Goal: Task Accomplishment & Management: Use online tool/utility

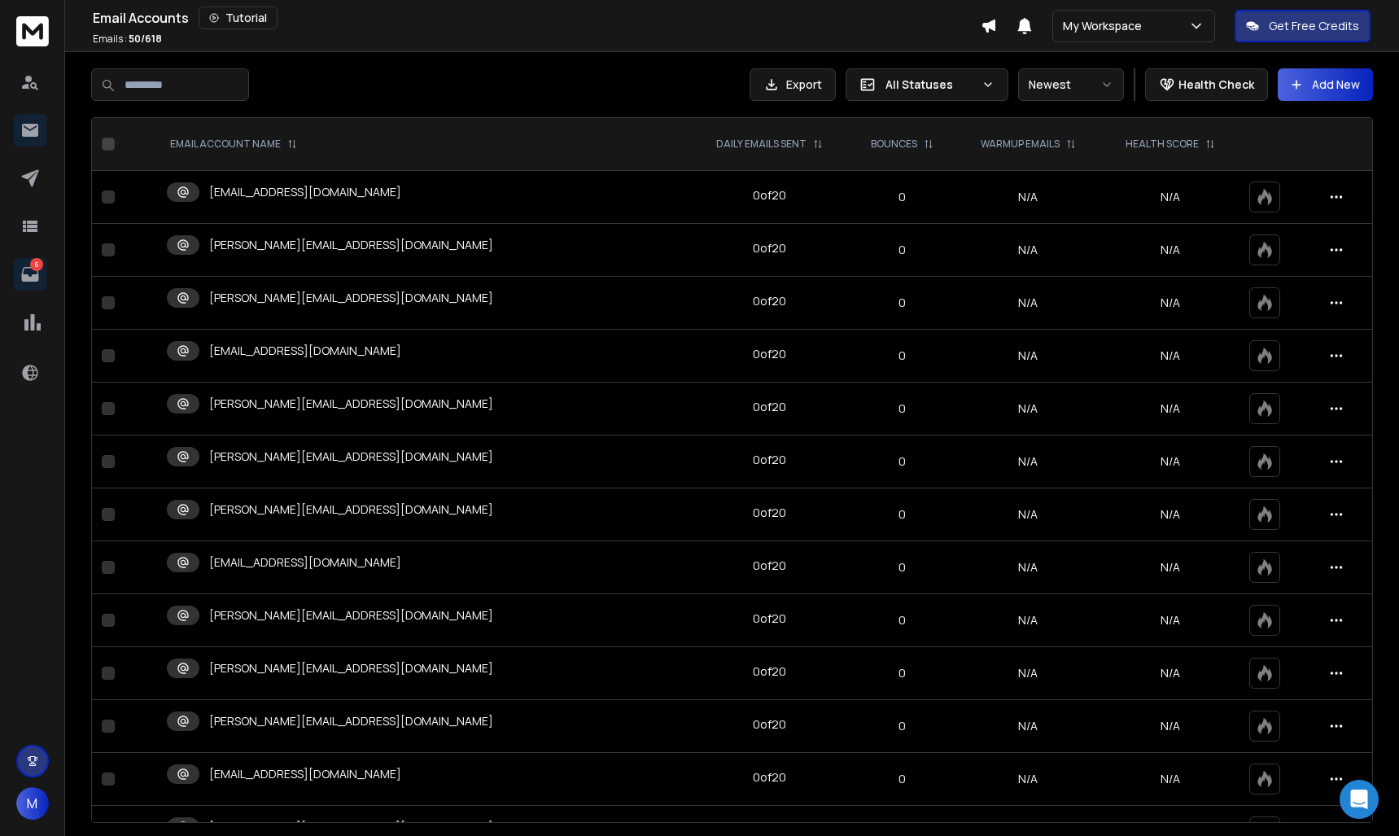
click at [23, 267] on icon at bounding box center [30, 275] width 20 height 20
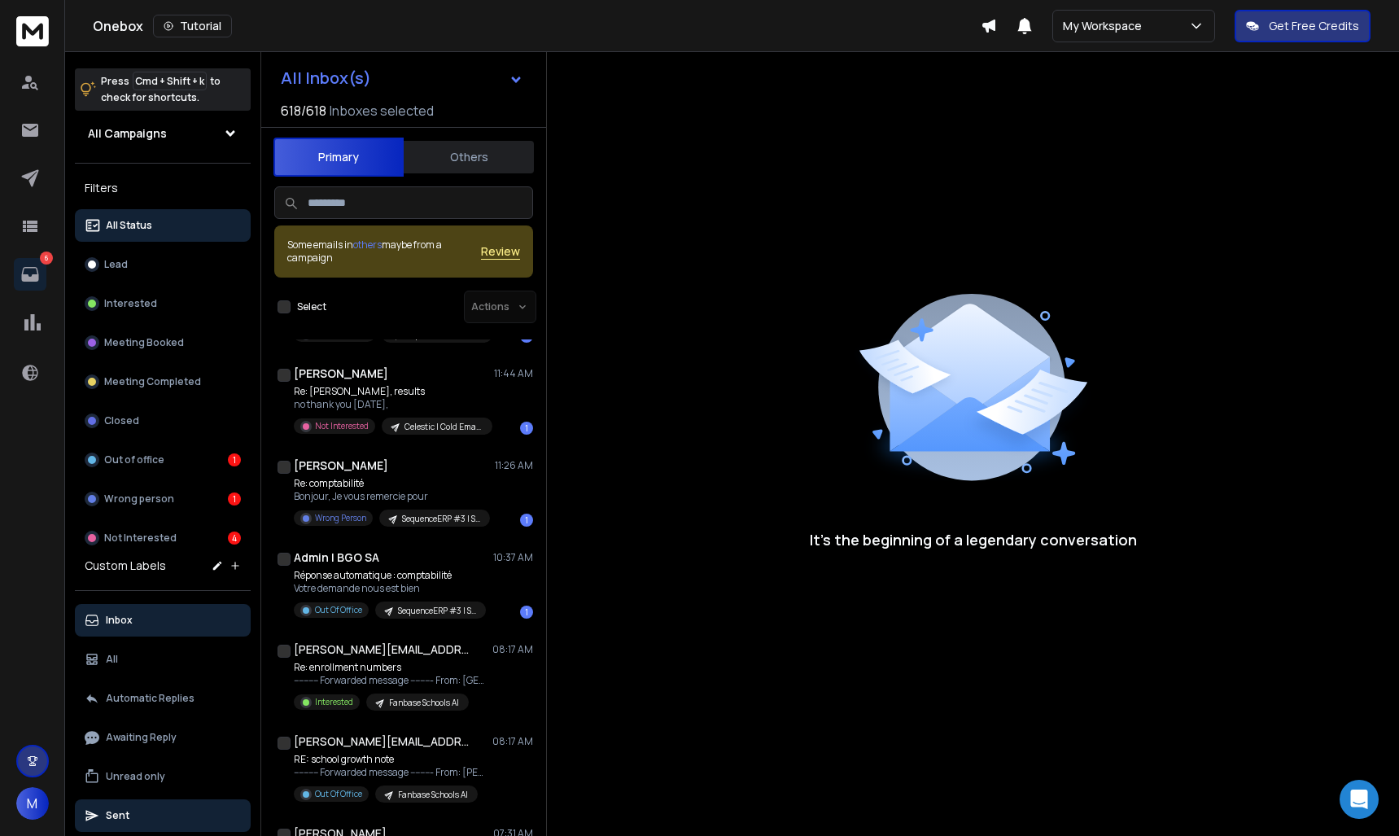
scroll to position [266, 0]
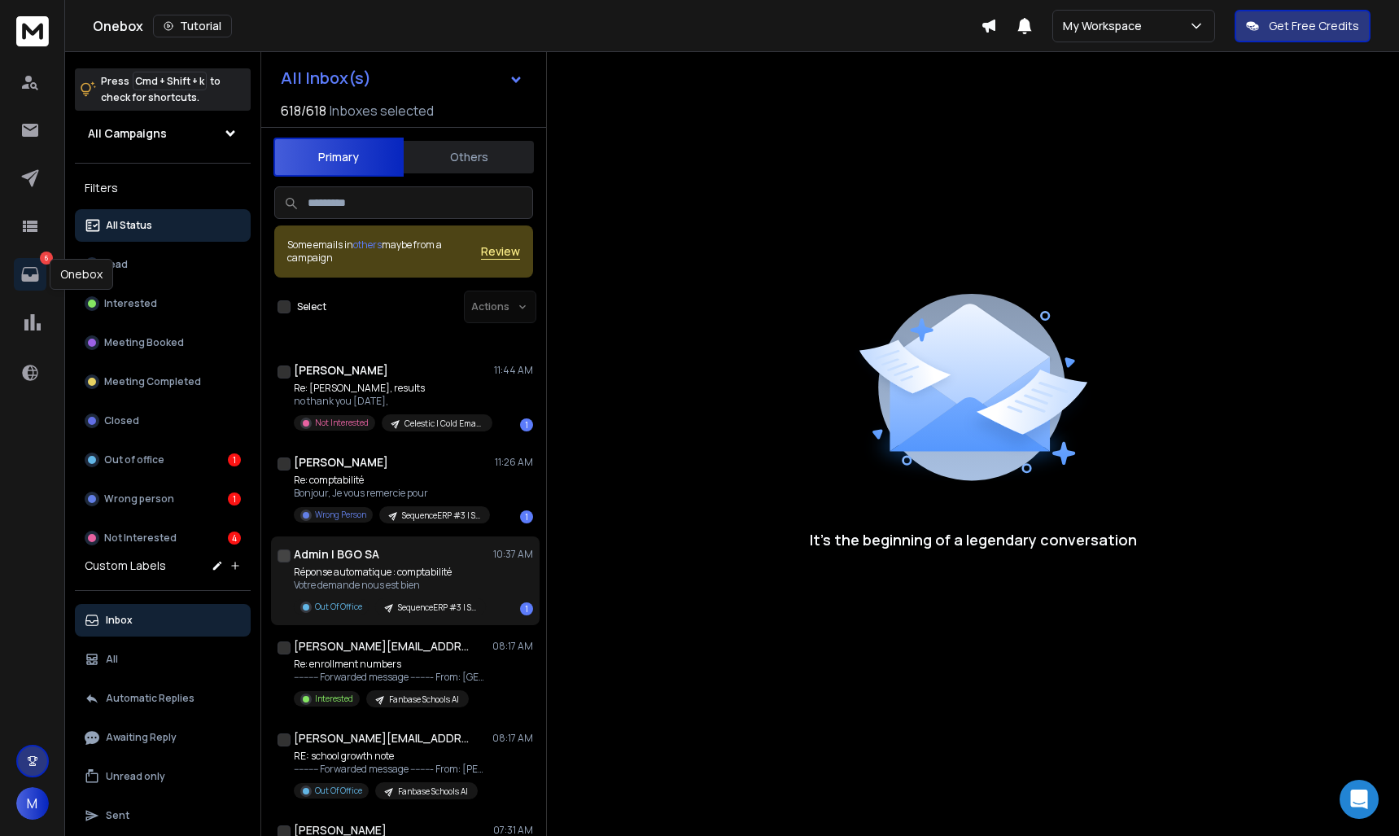
click at [377, 564] on div "Admin | BGO SA 10:37 AM Réponse automatique : comptabilité Votre demande nous e…" at bounding box center [413, 580] width 239 height 69
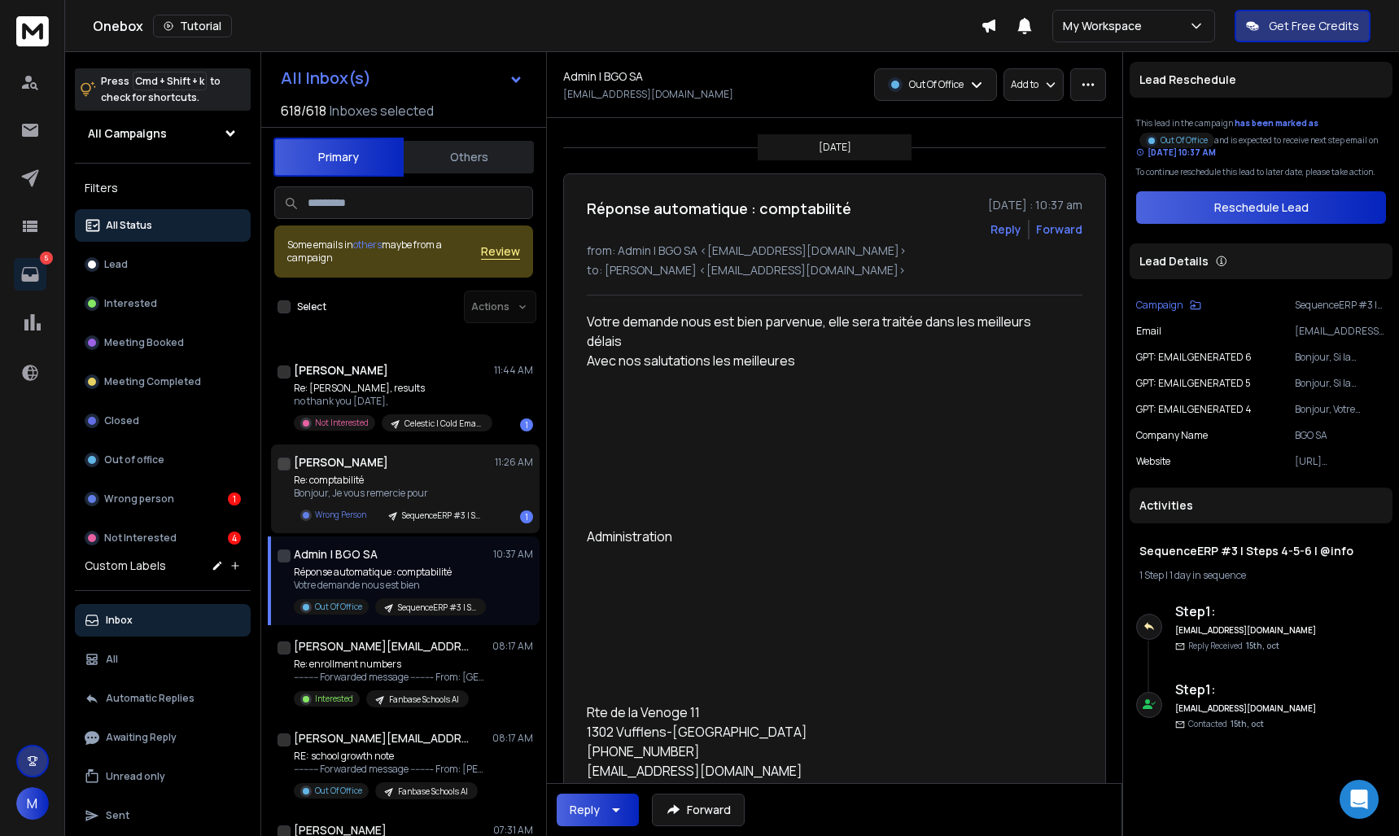
click at [426, 469] on div "[PERSON_NAME] 11:26 AM" at bounding box center [413, 462] width 239 height 16
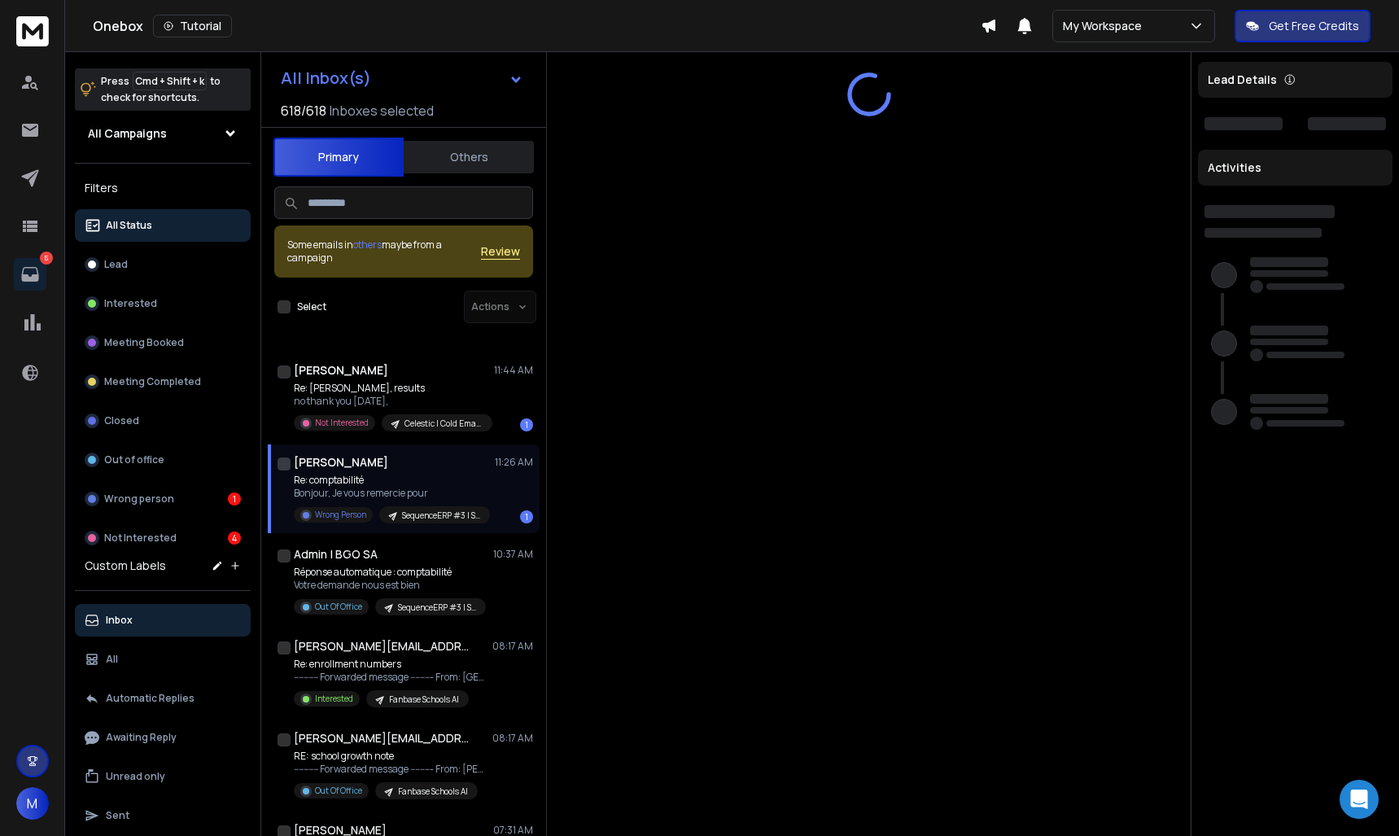
scroll to position [188, 0]
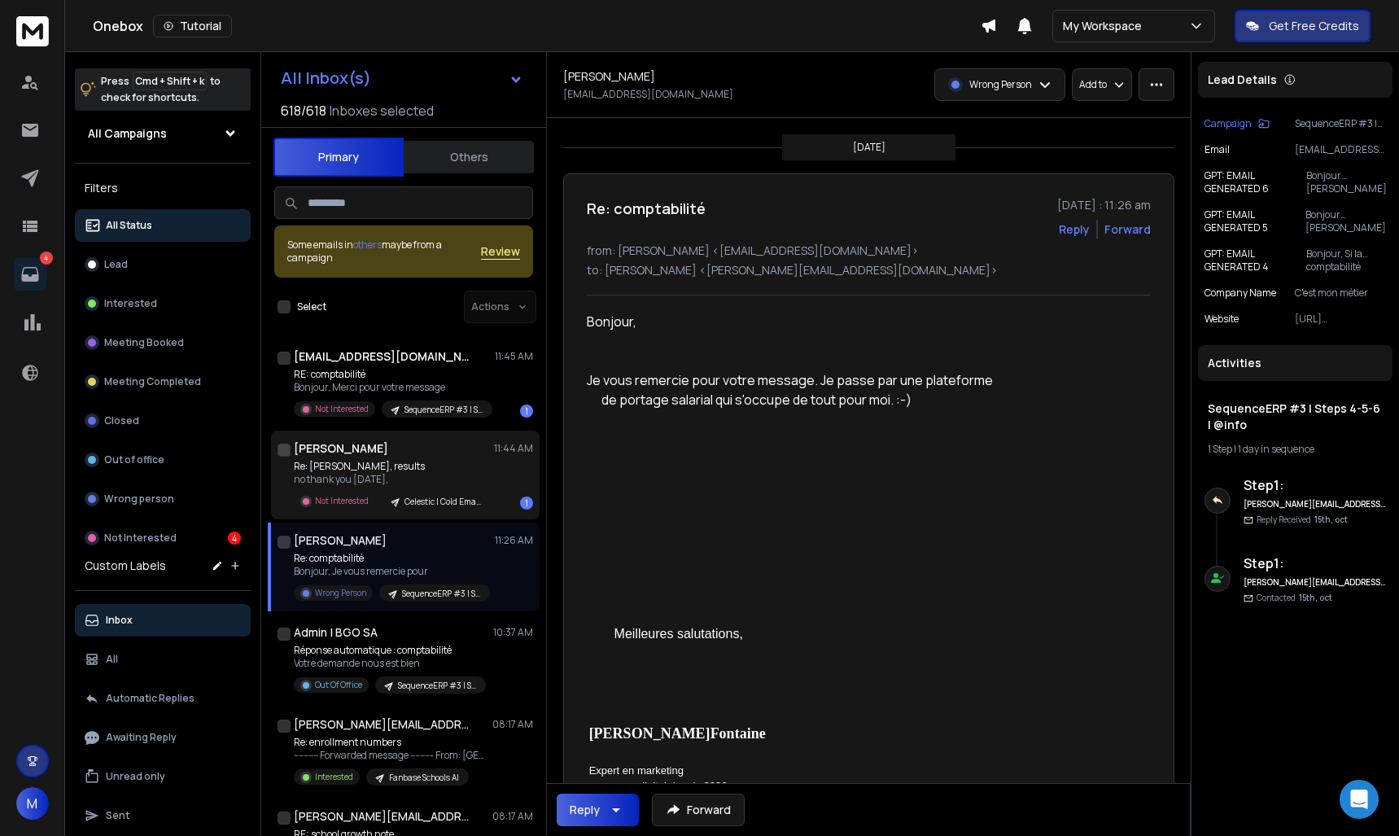
click at [425, 470] on p "Re: [PERSON_NAME], results" at bounding box center [391, 466] width 195 height 13
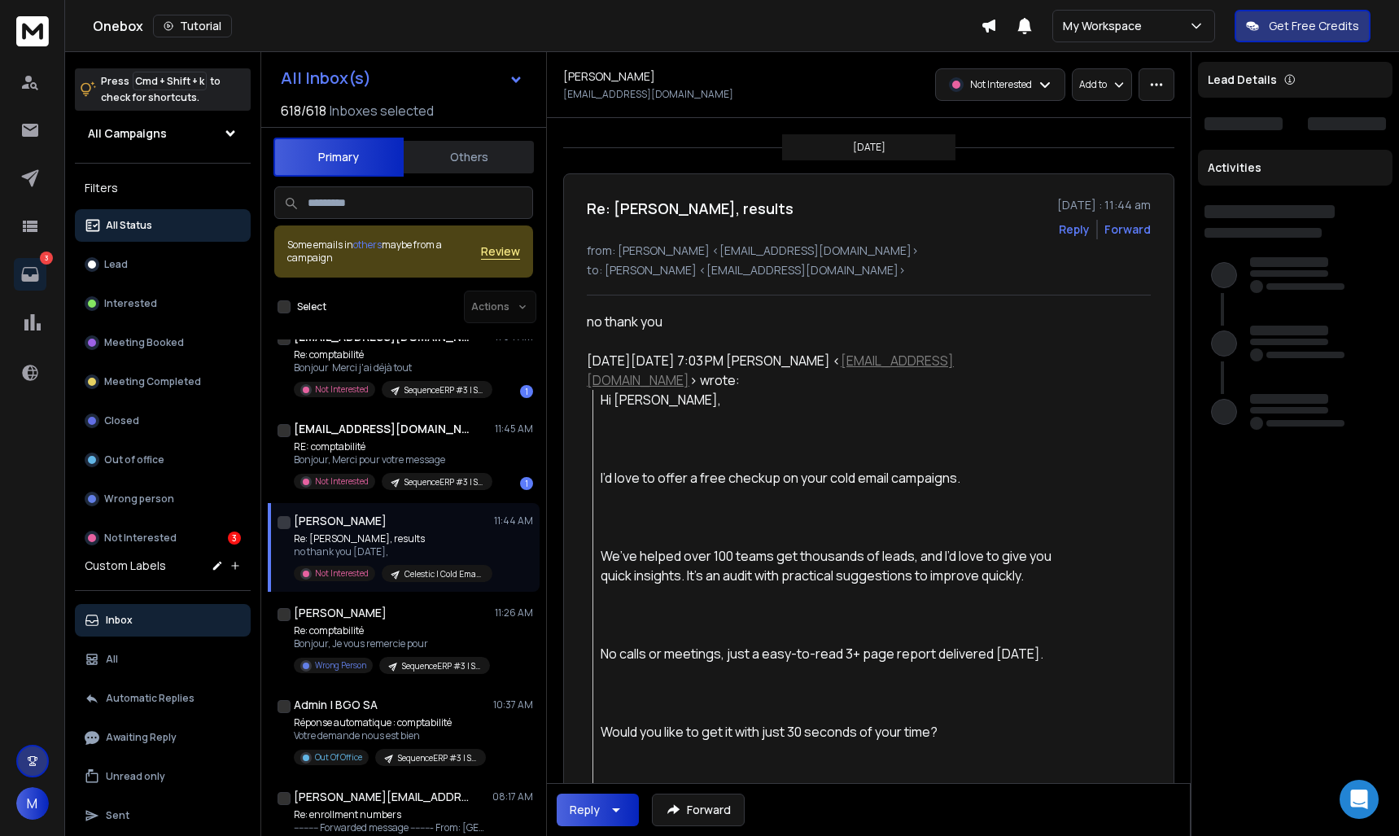
click at [425, 470] on div "RE: comptabilité Bonjour, Merci pour votre message Not Interested SequenceERP #…" at bounding box center [393, 465] width 199 height 50
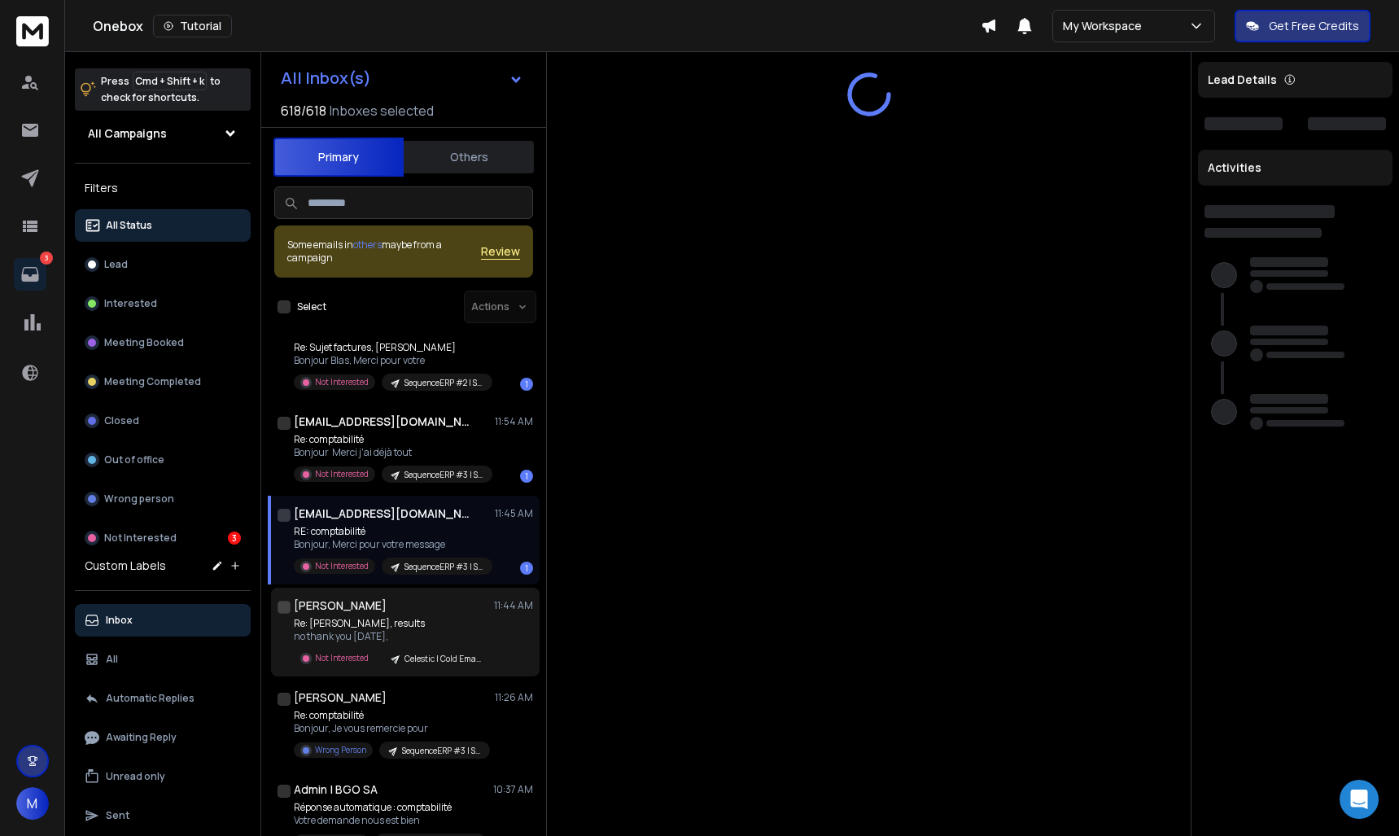
scroll to position [30, 0]
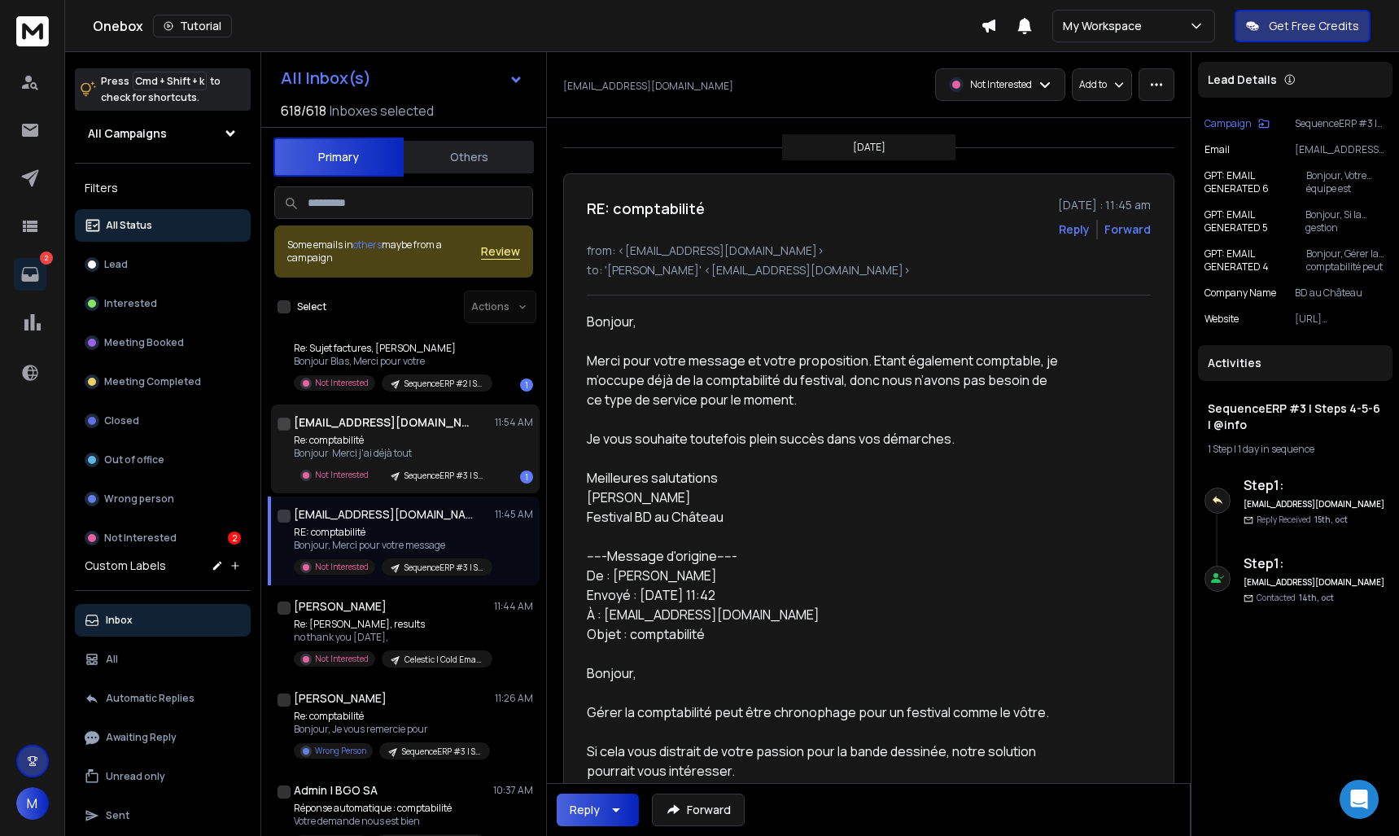
click at [425, 470] on p "SequenceERP #3 | Steps 4-5-6 | @info" at bounding box center [444, 476] width 78 height 12
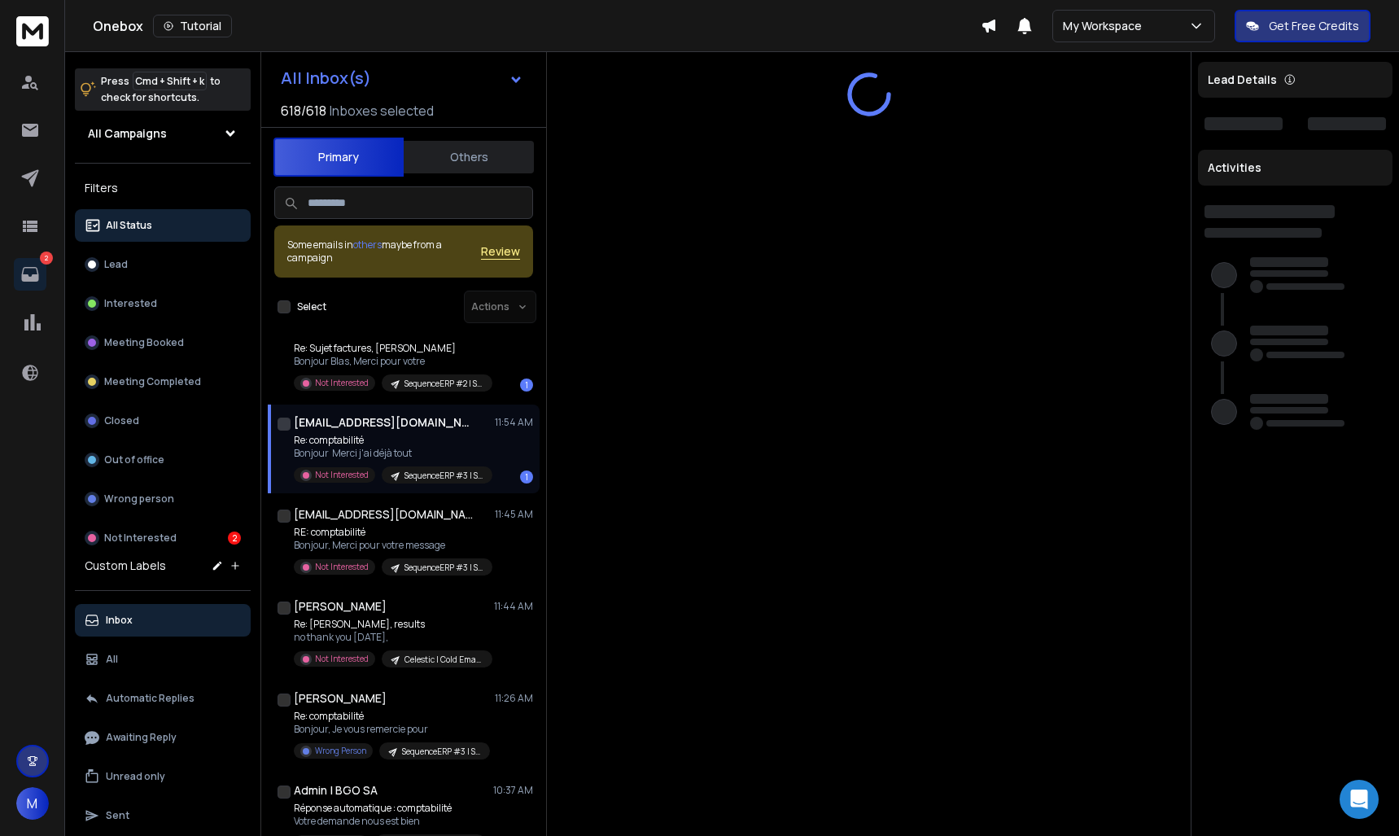
scroll to position [0, 0]
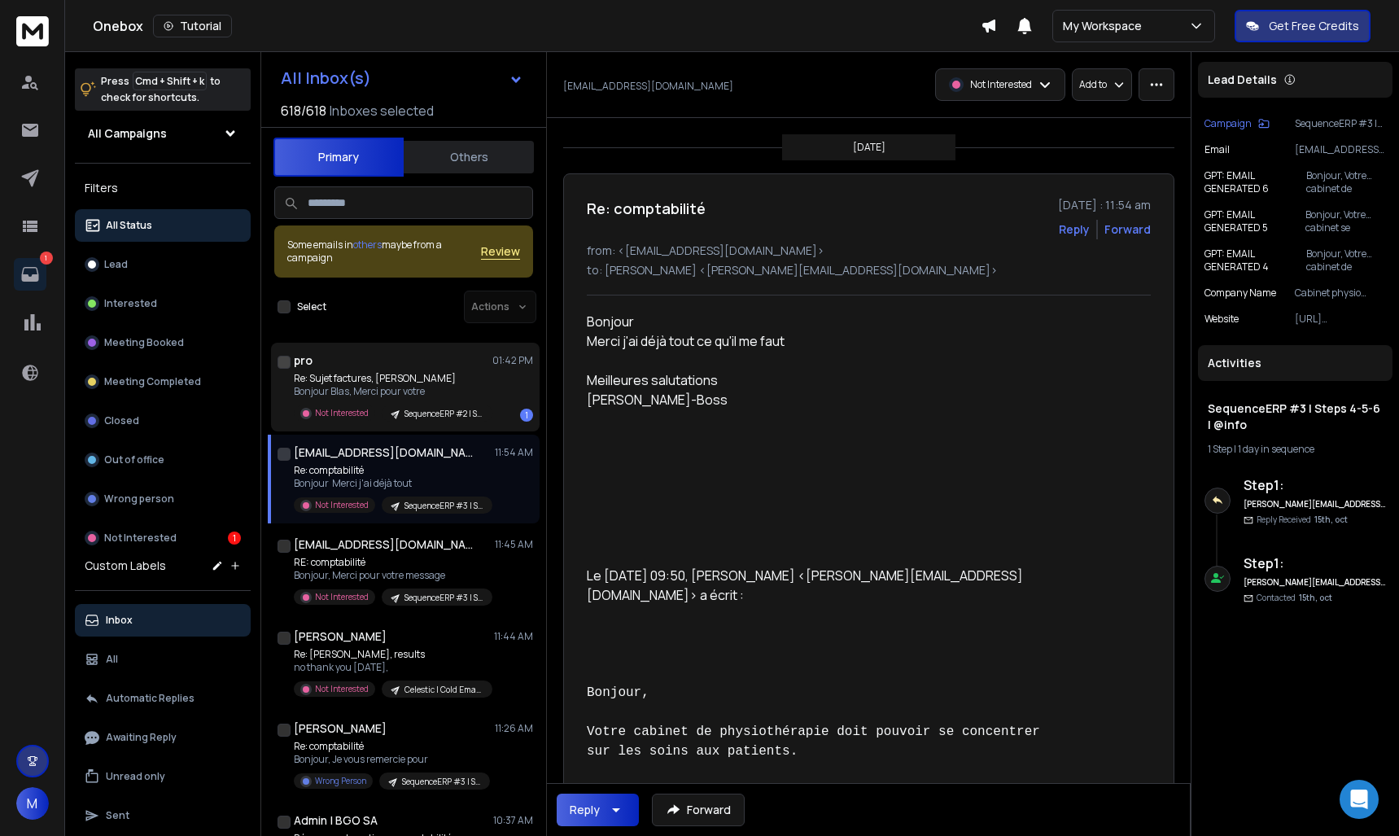
click at [436, 391] on p "Bonjour Blas, Merci pour votre" at bounding box center [391, 391] width 195 height 13
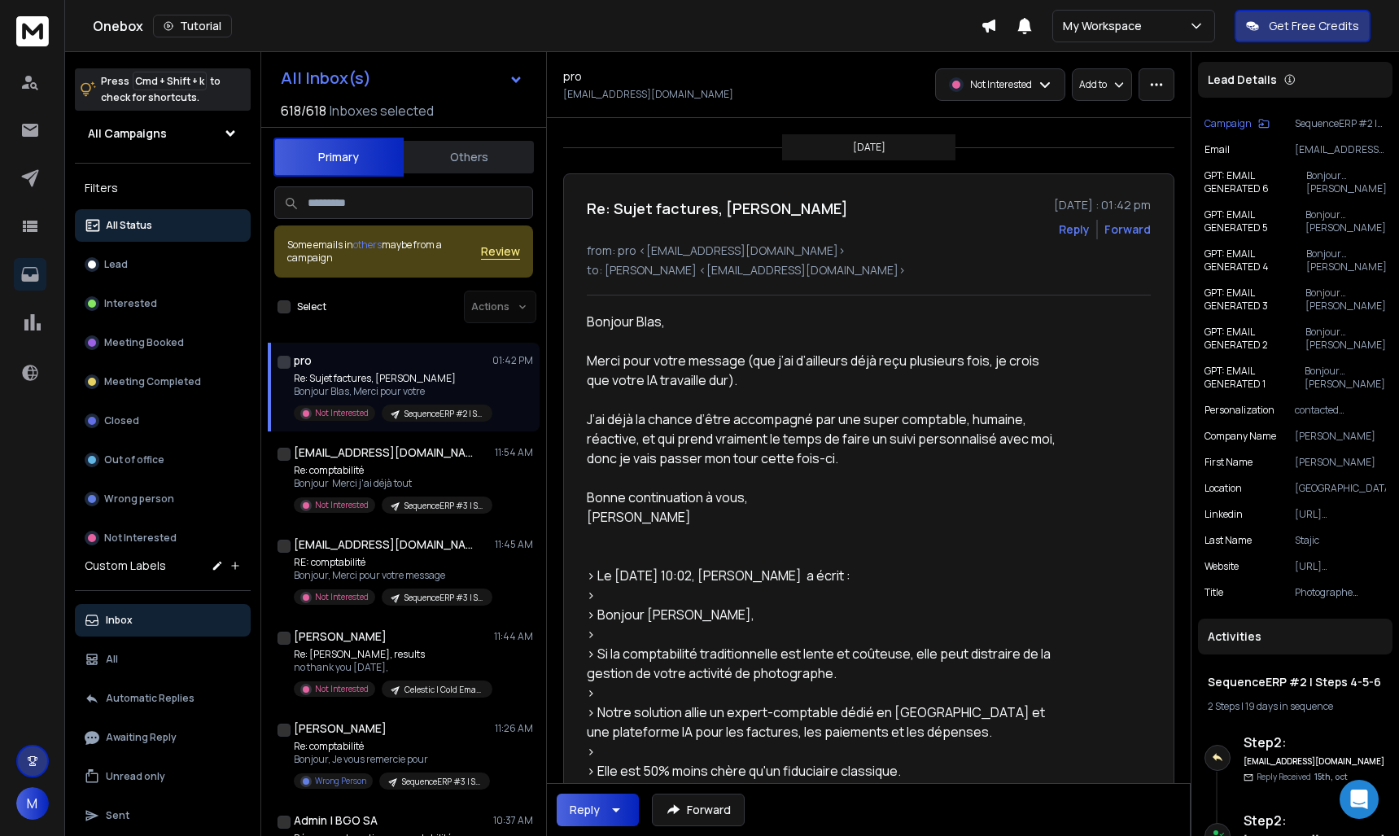
click at [592, 324] on div "Bonjour Blas, Merci pour votre message (que j’ai d’ailleurs déjà reçu plusieurs…" at bounding box center [831, 689] width 488 height 755
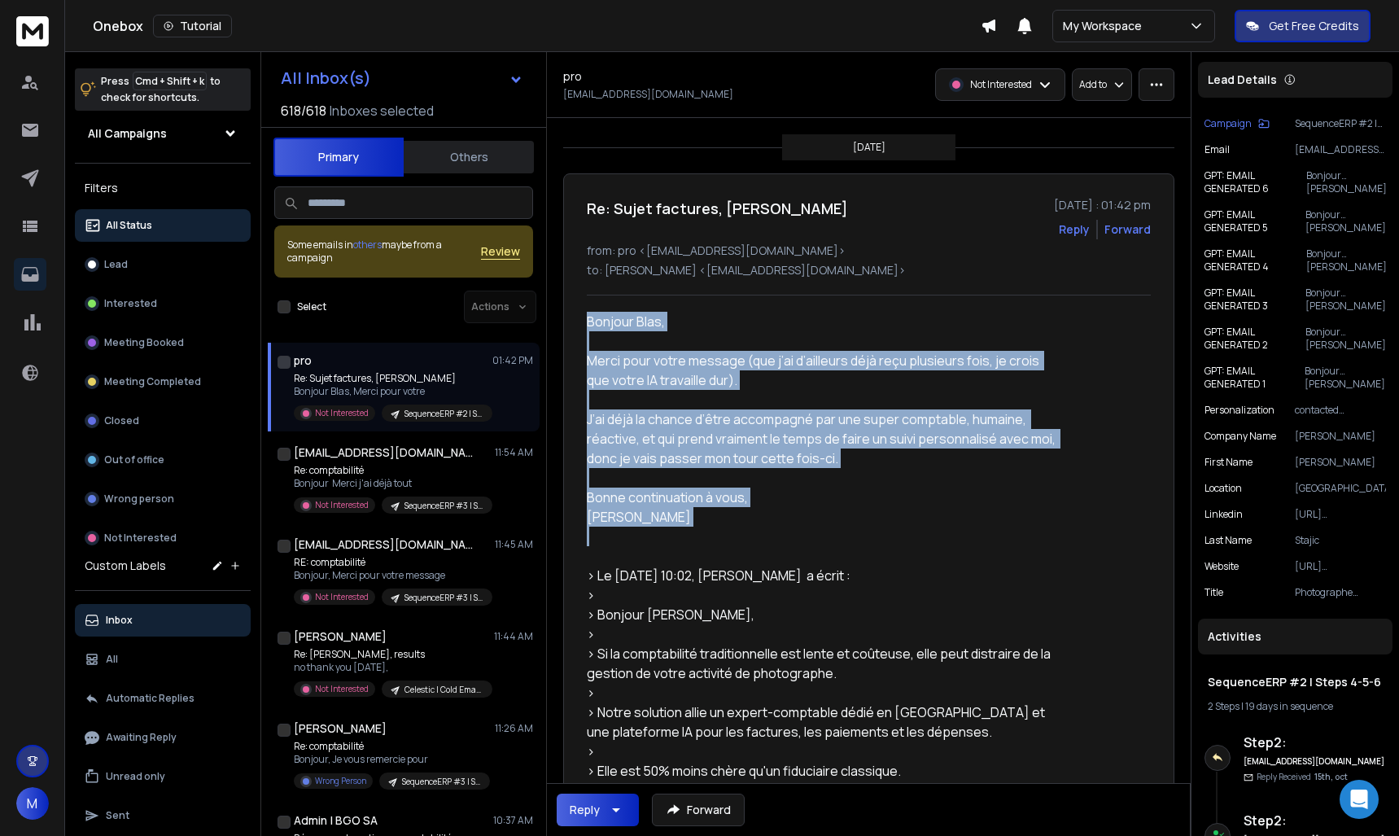
drag, startPoint x: 592, startPoint y: 324, endPoint x: 699, endPoint y: 531, distance: 233.7
click at [701, 533] on div "Bonjour Blas, Merci pour votre message (que j’ai d’ailleurs déjà reçu plusieurs…" at bounding box center [831, 689] width 488 height 755
